Goal: Check status

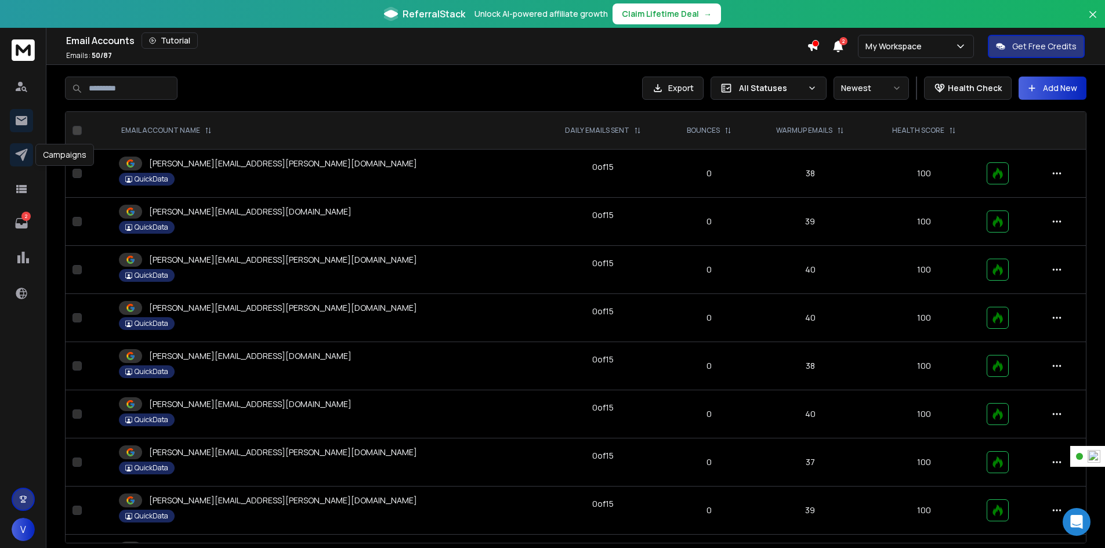
click at [25, 154] on icon at bounding box center [21, 155] width 12 height 12
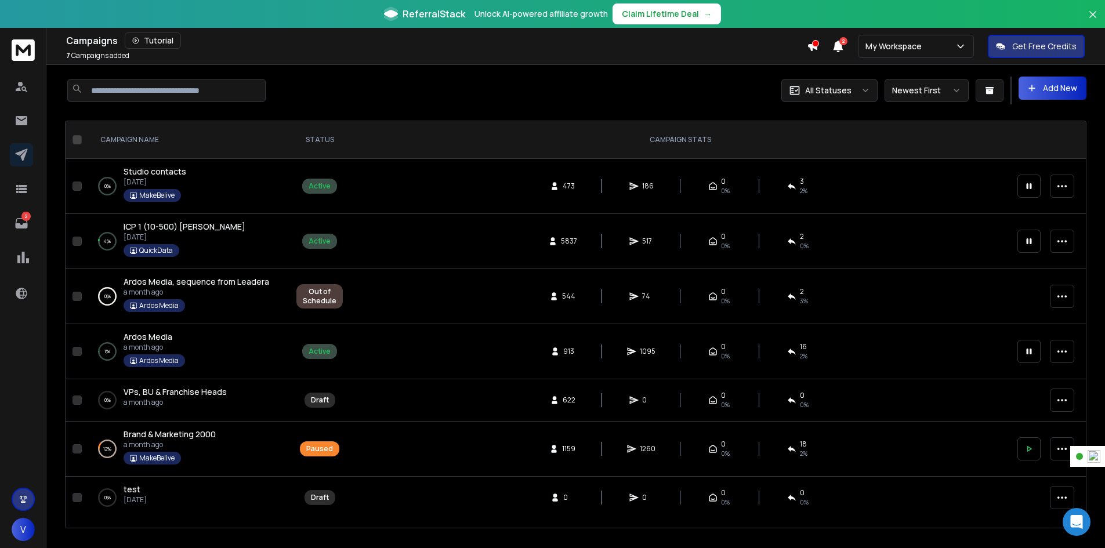
click at [148, 170] on span "Studio contacts" at bounding box center [155, 171] width 63 height 11
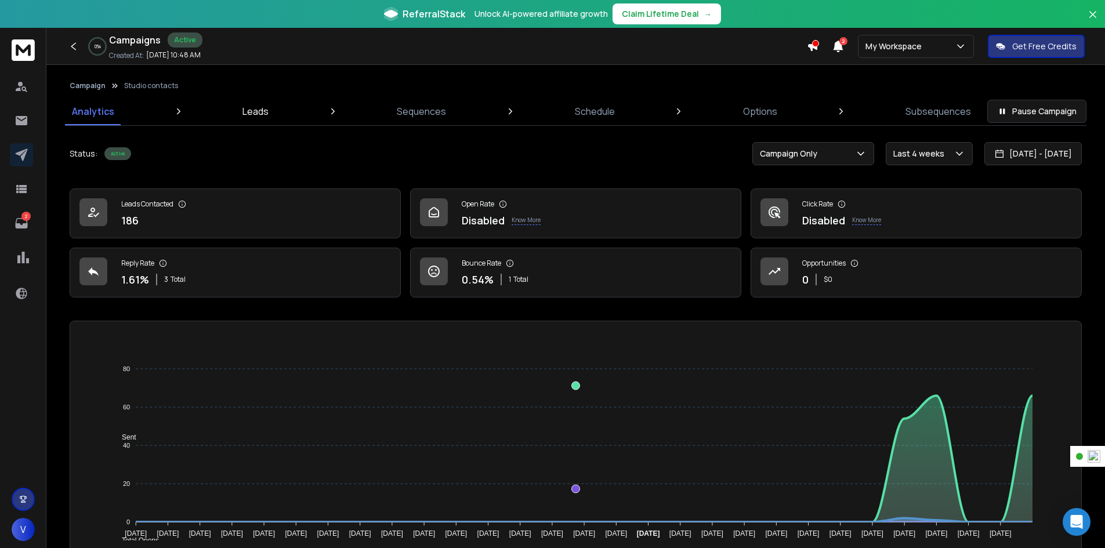
click at [258, 111] on p "Leads" at bounding box center [255, 111] width 26 height 14
